Goal: Navigation & Orientation: Find specific page/section

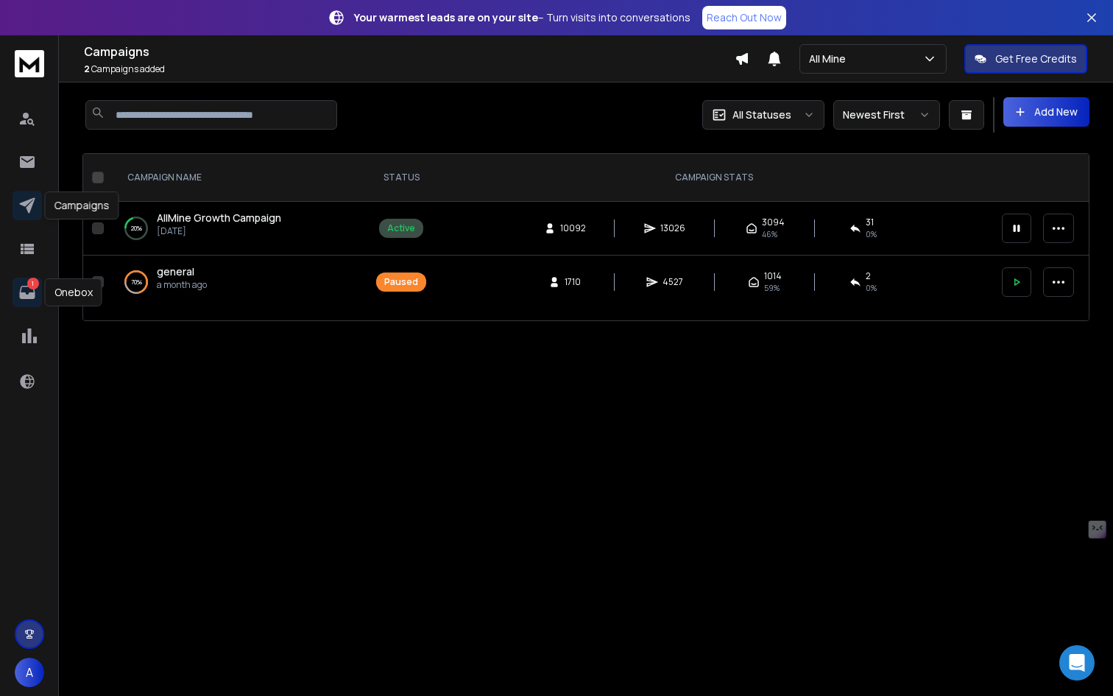
click at [18, 297] on icon at bounding box center [27, 293] width 18 height 18
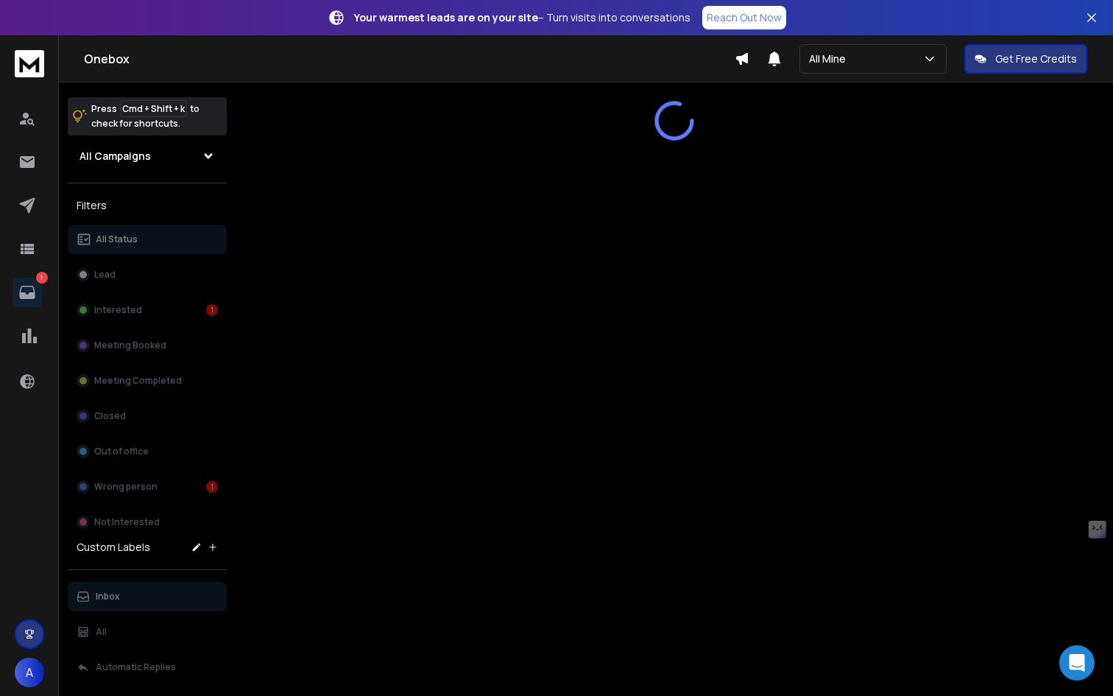
click at [128, 309] on div "All Status Lead Interested 1 Meeting Booked Meeting Completed Closed Out of off…" at bounding box center [147, 381] width 159 height 312
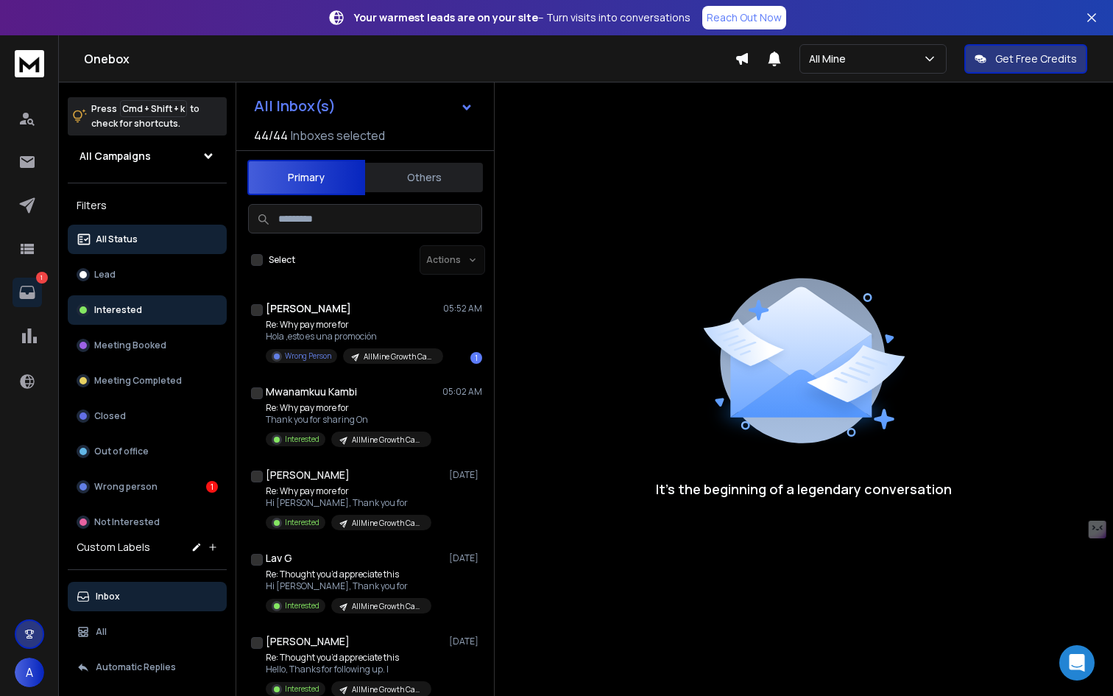
click at [124, 301] on button "Interested" at bounding box center [147, 309] width 159 height 29
click at [125, 238] on p "All Status" at bounding box center [117, 239] width 42 height 12
click at [30, 240] on icon at bounding box center [27, 249] width 18 height 18
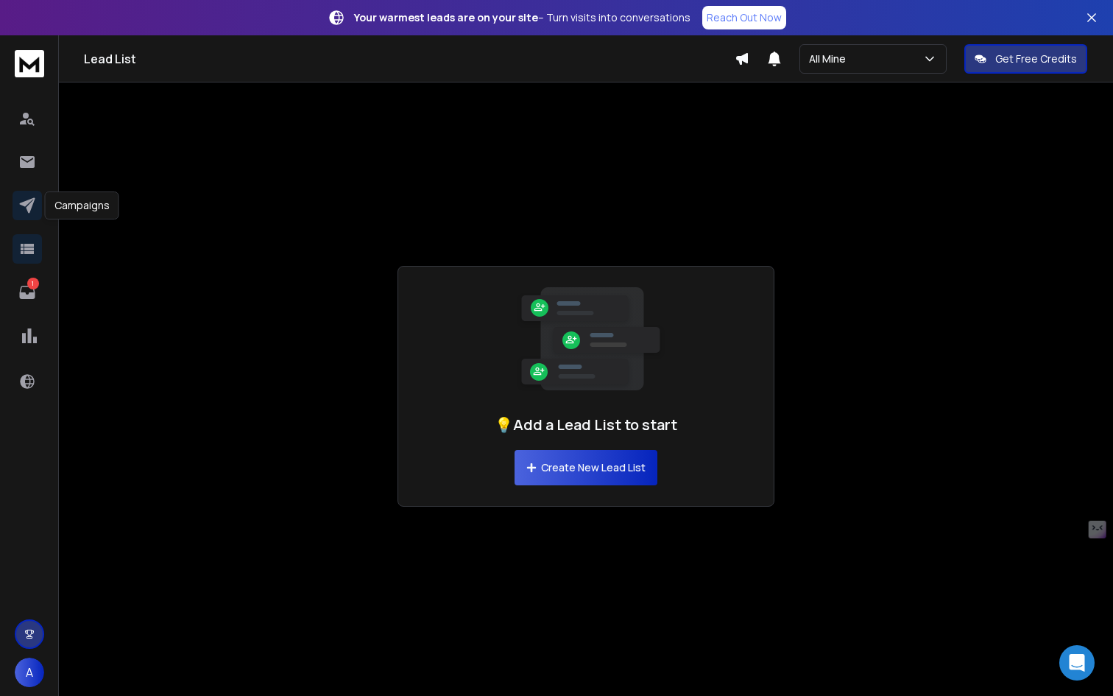
click at [28, 206] on icon at bounding box center [26, 204] width 15 height 15
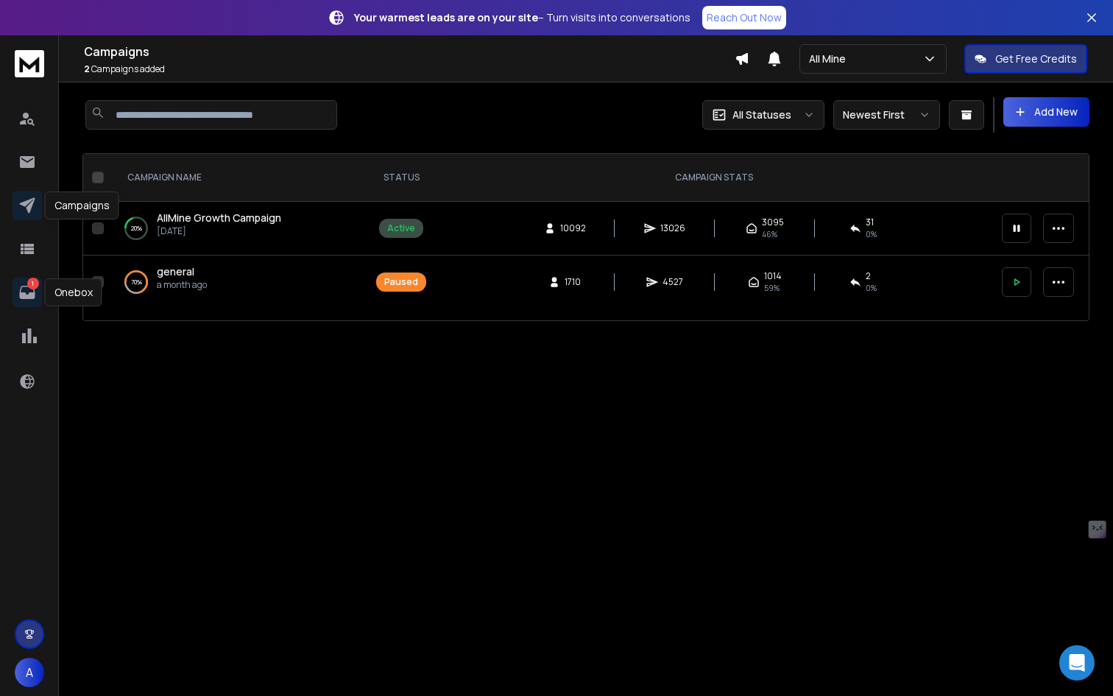
click at [28, 290] on icon at bounding box center [27, 293] width 18 height 18
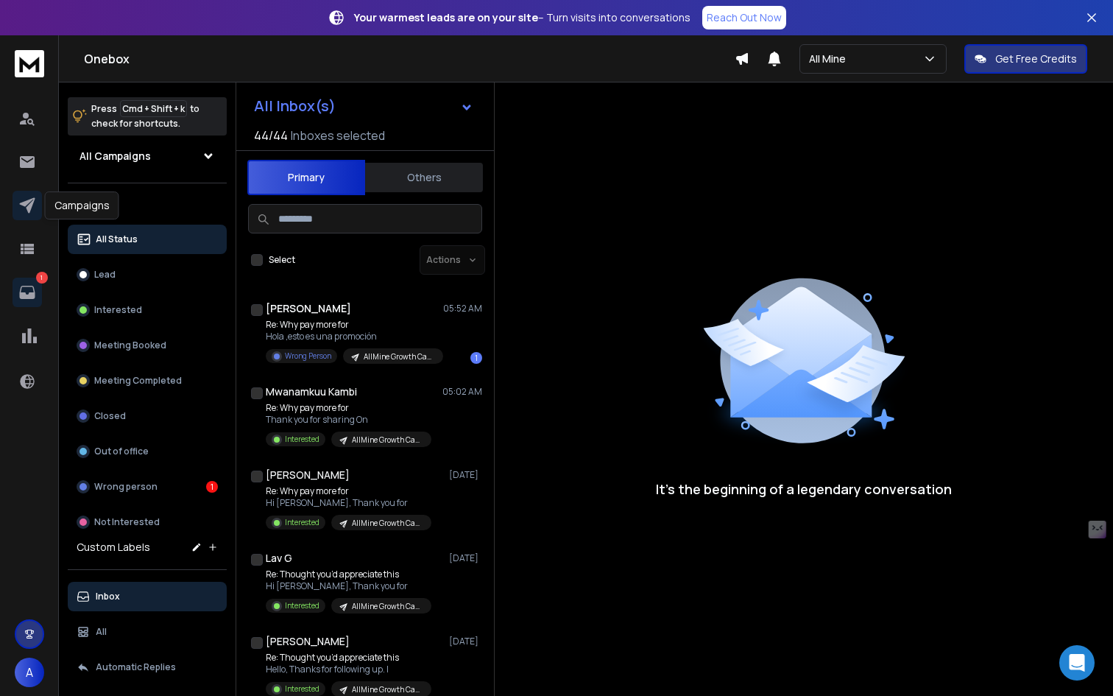
click at [21, 214] on link at bounding box center [27, 205] width 29 height 29
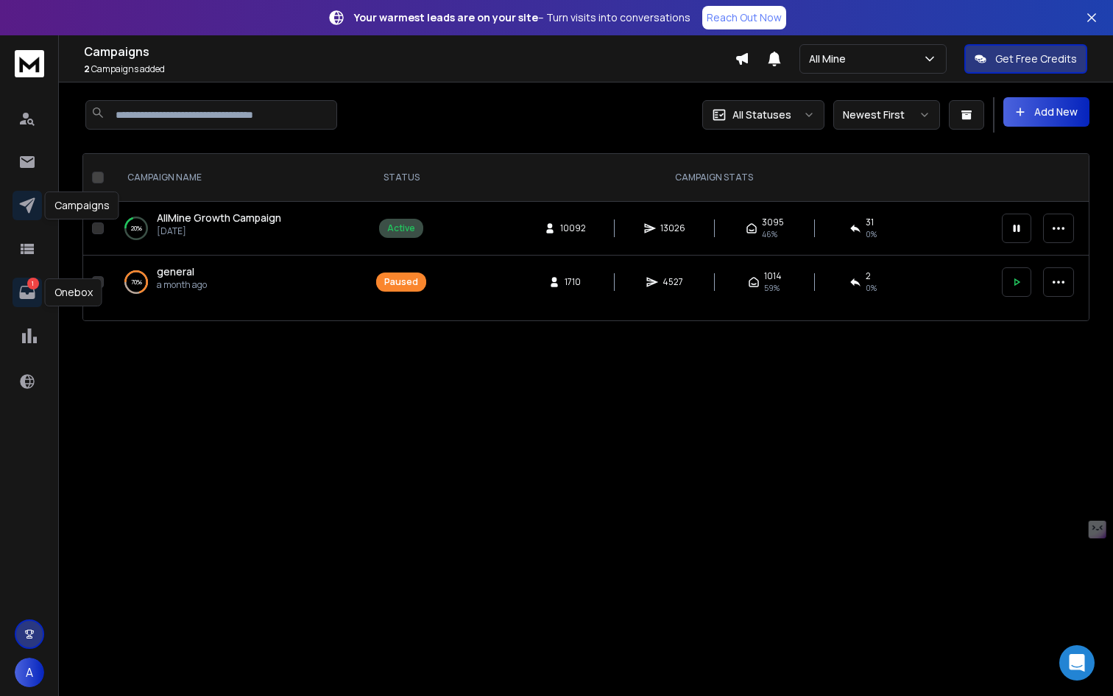
click at [35, 299] on icon at bounding box center [27, 293] width 18 height 18
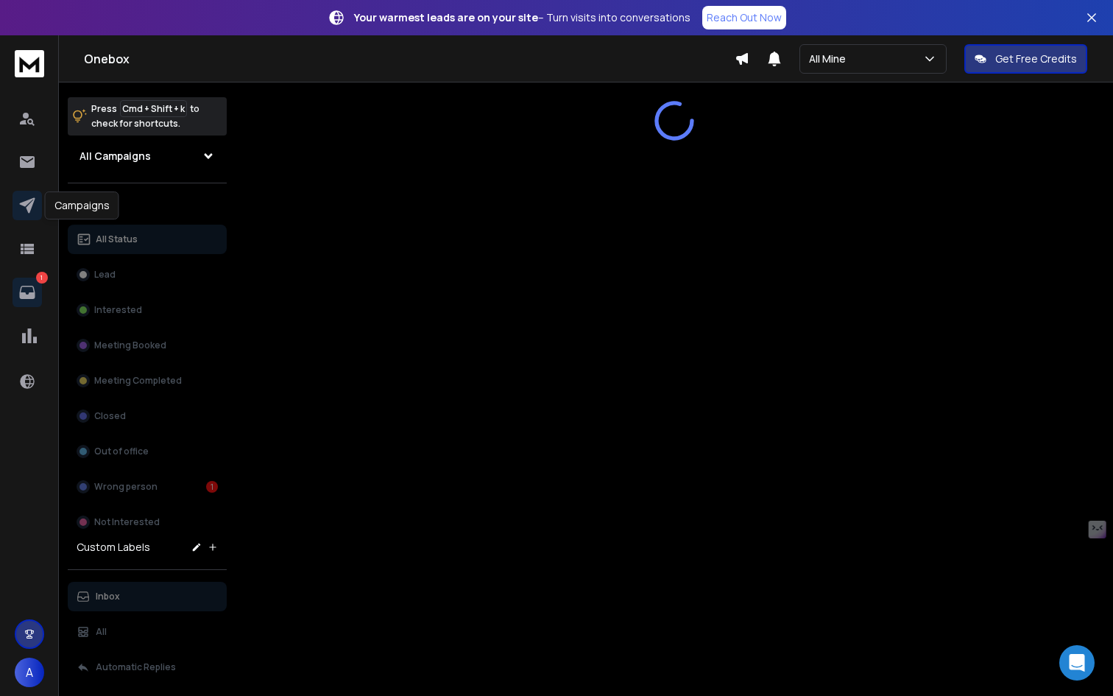
click at [27, 205] on icon at bounding box center [27, 206] width 18 height 18
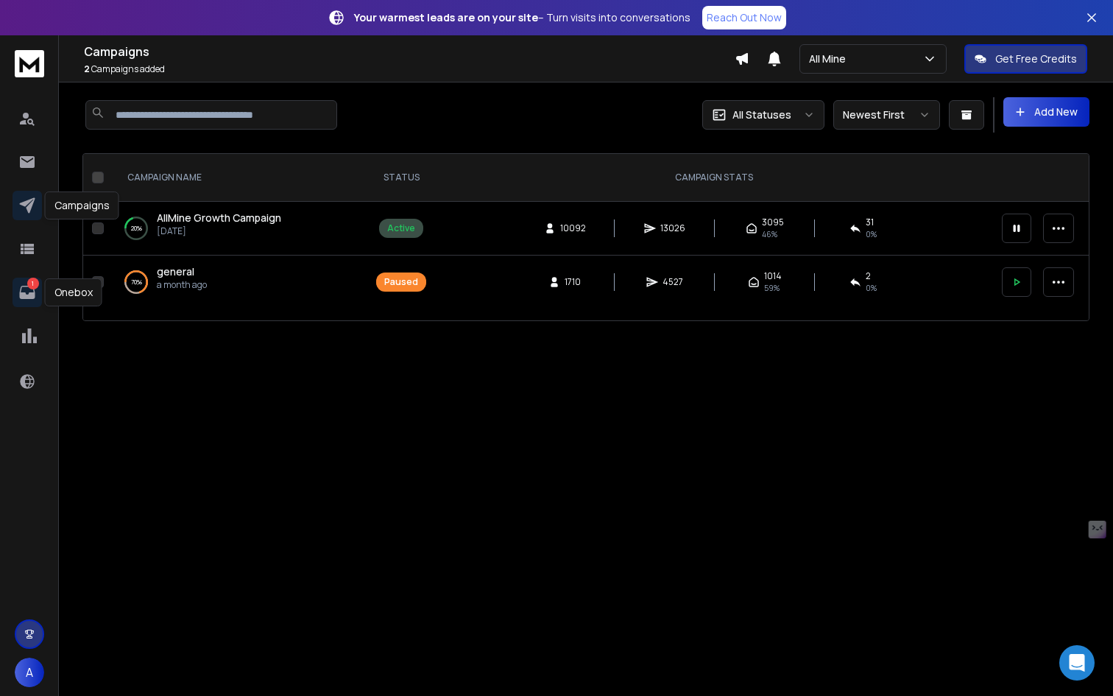
click at [18, 286] on icon at bounding box center [27, 293] width 18 height 18
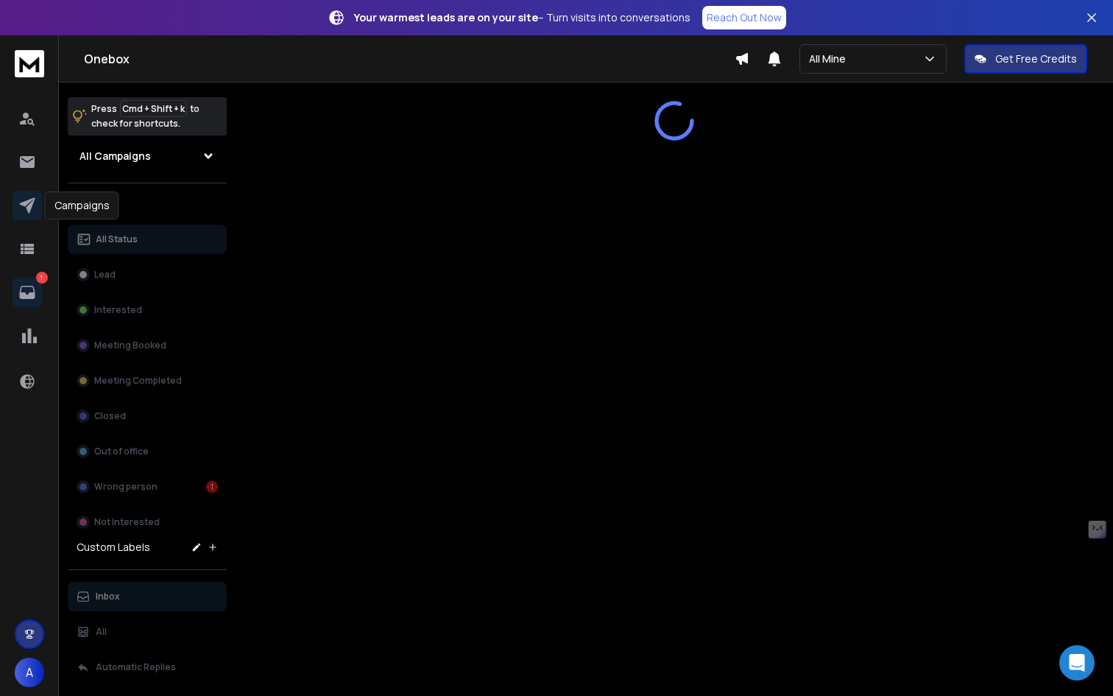
click at [24, 208] on icon at bounding box center [27, 206] width 18 height 18
